Goal: Task Accomplishment & Management: Use online tool/utility

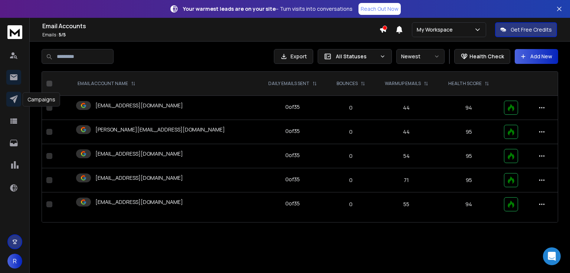
click at [17, 103] on icon at bounding box center [13, 99] width 9 height 9
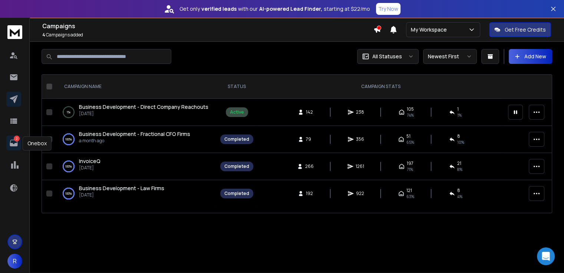
click at [16, 142] on icon at bounding box center [13, 142] width 9 height 9
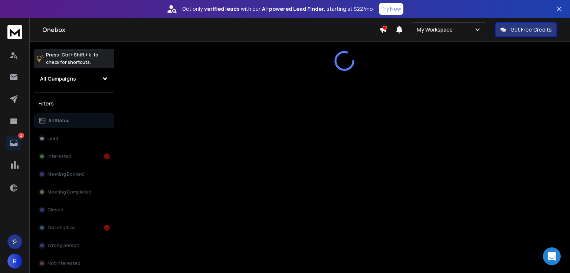
click at [560, 11] on icon at bounding box center [559, 9] width 7 height 7
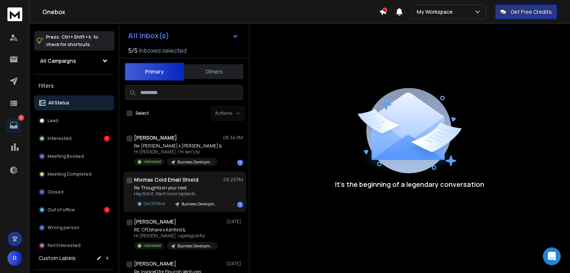
click at [200, 183] on div "Mixmax Cold Email Shield 08:23 PM" at bounding box center [188, 179] width 109 height 7
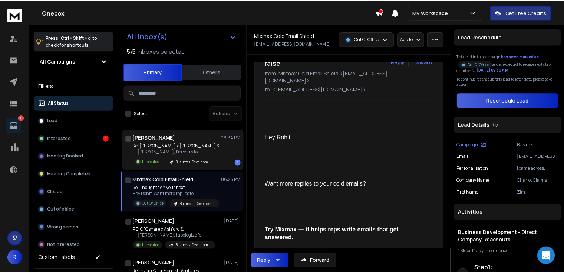
scroll to position [37, 0]
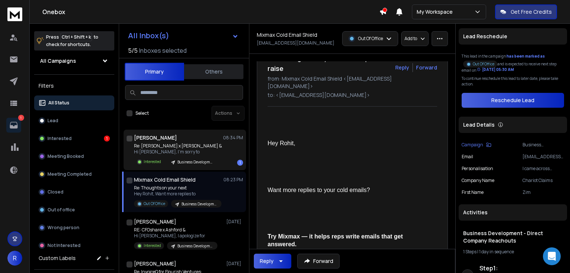
click at [193, 136] on div "Danielle Nieters 08:34 PM" at bounding box center [188, 137] width 109 height 7
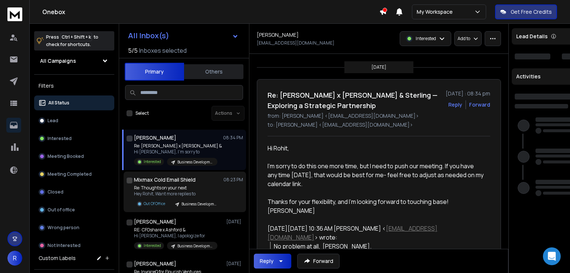
click at [204, 185] on p "Re: Thoughts on your next" at bounding box center [178, 188] width 88 height 6
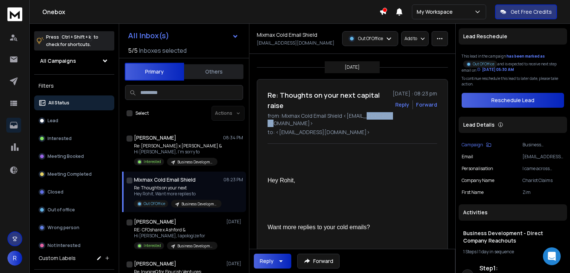
drag, startPoint x: 366, startPoint y: 117, endPoint x: 393, endPoint y: 117, distance: 27.1
click at [393, 117] on p "from: Mixmax Cold Email Shield <shield@mixmax.com>" at bounding box center [352, 119] width 170 height 15
copy p "mixmax.com"
click at [17, 60] on icon at bounding box center [13, 59] width 9 height 9
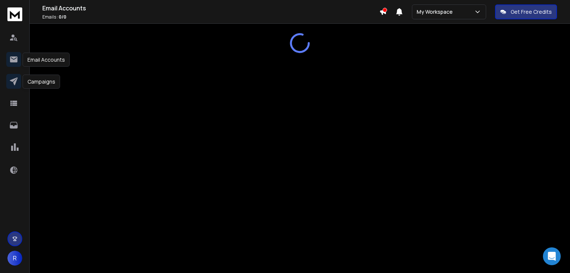
click at [12, 82] on icon at bounding box center [13, 81] width 9 height 9
click at [518, 44] on div at bounding box center [300, 43] width 516 height 24
